Goal: Task Accomplishment & Management: Manage account settings

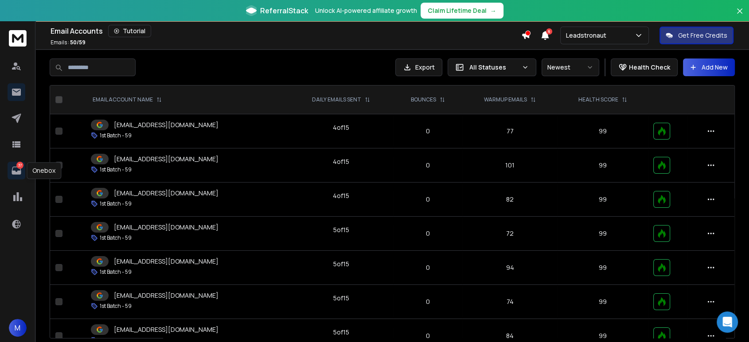
click at [15, 168] on icon at bounding box center [16, 170] width 11 height 11
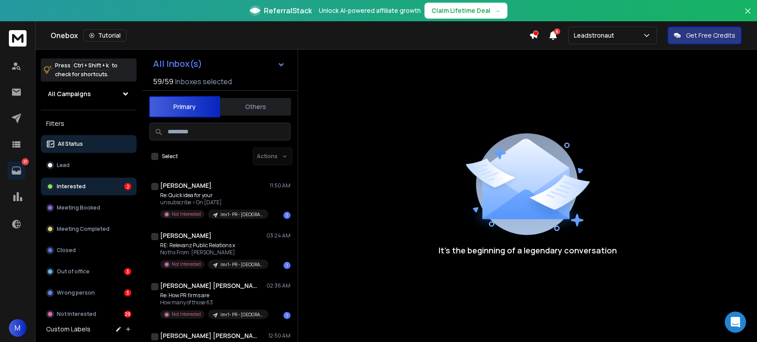
click at [91, 183] on button "Interested 2" at bounding box center [89, 187] width 96 height 18
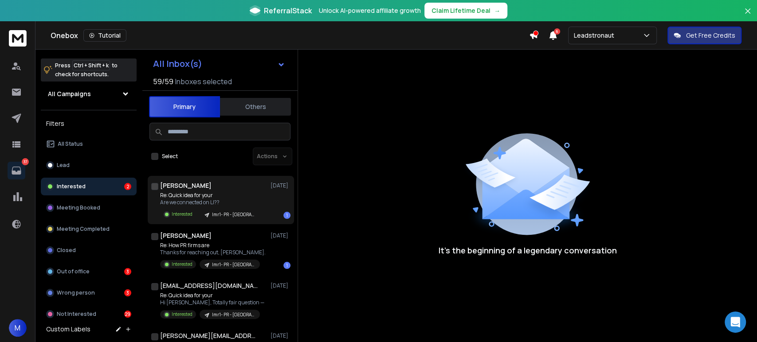
click at [272, 202] on div "Re: Quick idea for your Are we connected on LI?? Interested Imr1- PR - US 1" at bounding box center [225, 205] width 130 height 27
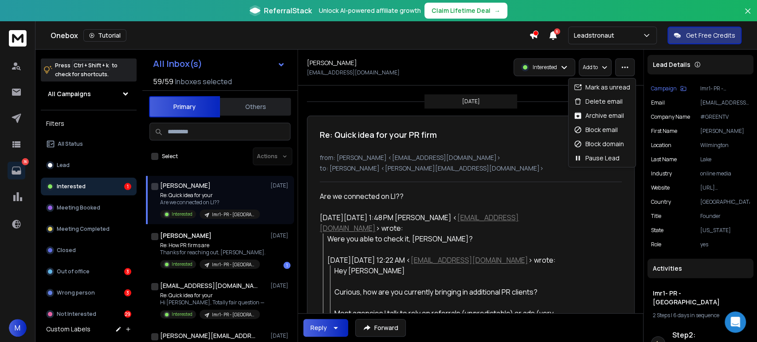
click at [620, 72] on button "button" at bounding box center [625, 68] width 20 height 18
click at [610, 85] on div "Mark as unread" at bounding box center [601, 87] width 56 height 9
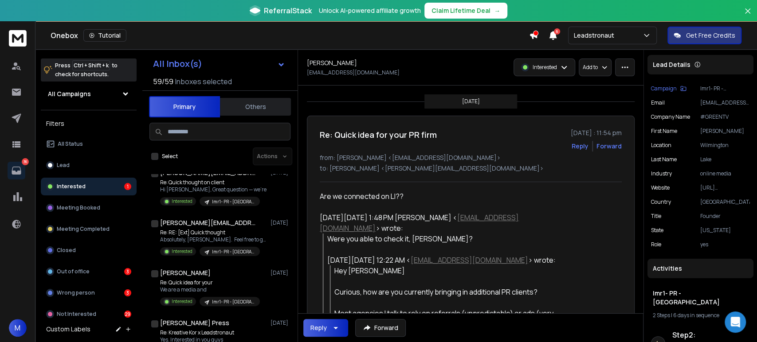
scroll to position [163, 0]
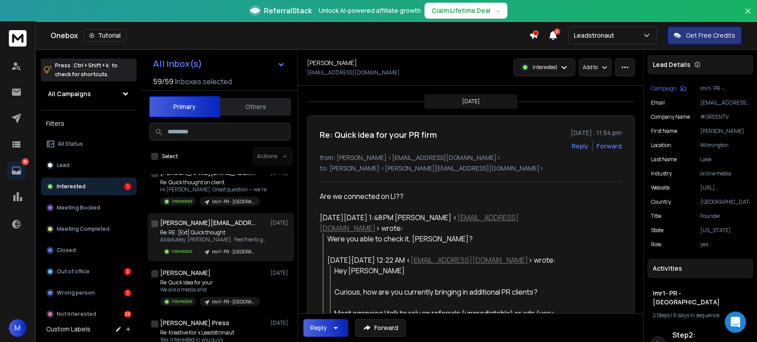
click at [272, 251] on div "Re: RE: [Ext] Quick thought Absolutely, [PERSON_NAME]. Feel free to grab Intere…" at bounding box center [225, 242] width 130 height 27
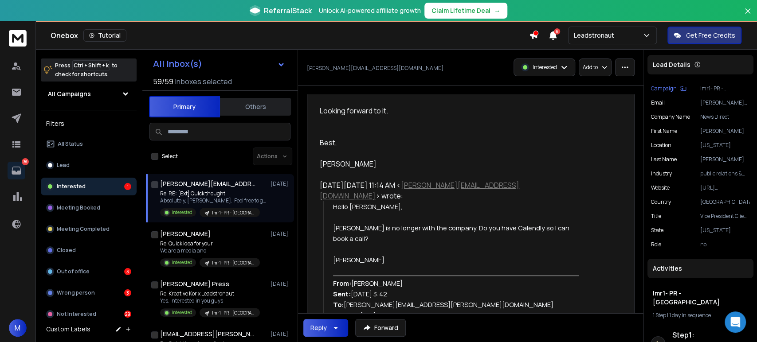
scroll to position [0, 0]
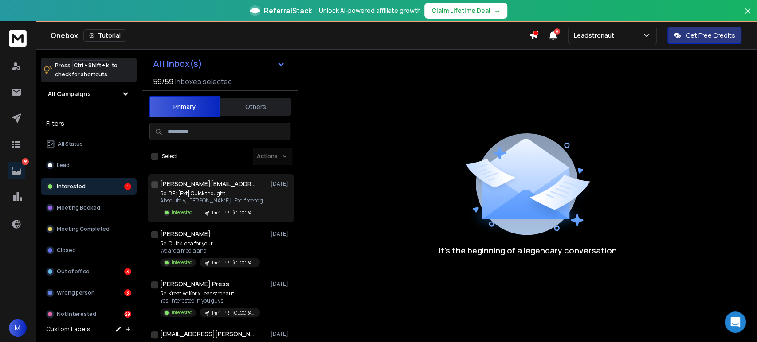
click at [253, 238] on div "[PERSON_NAME] [DATE]" at bounding box center [225, 234] width 130 height 9
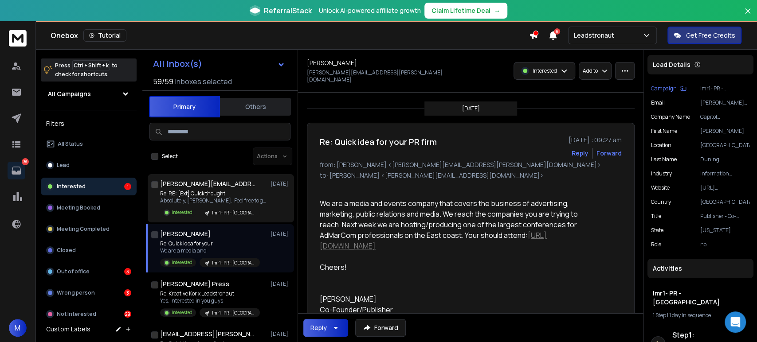
scroll to position [241, 0]
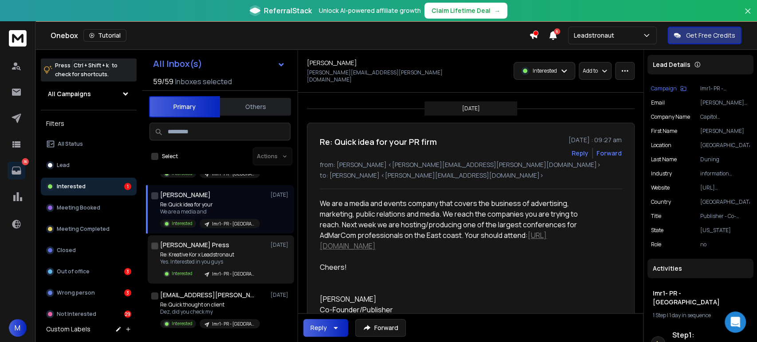
click at [253, 238] on div "[PERSON_NAME] Press [DATE] Re: Kreative Kor x Leadstronaut Yes. Interested in y…" at bounding box center [221, 259] width 146 height 48
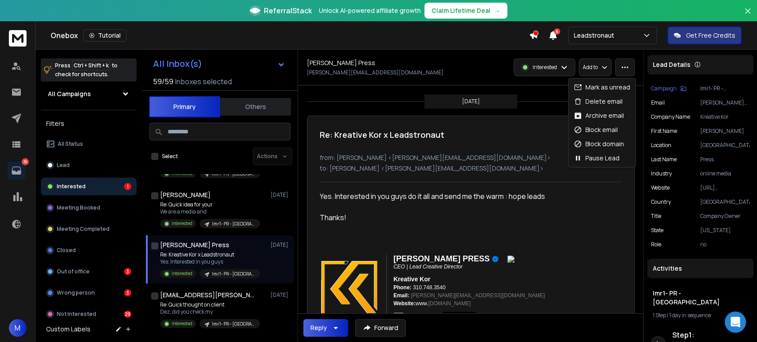
click at [619, 67] on button "button" at bounding box center [625, 68] width 20 height 18
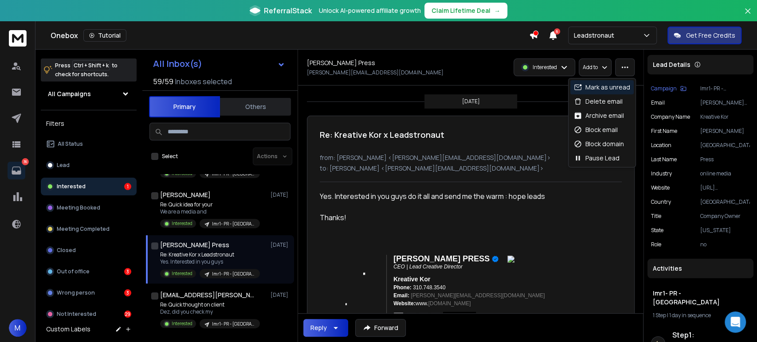
click at [611, 84] on div "Mark as unread" at bounding box center [601, 87] width 56 height 9
